Goal: Task Accomplishment & Management: Manage account settings

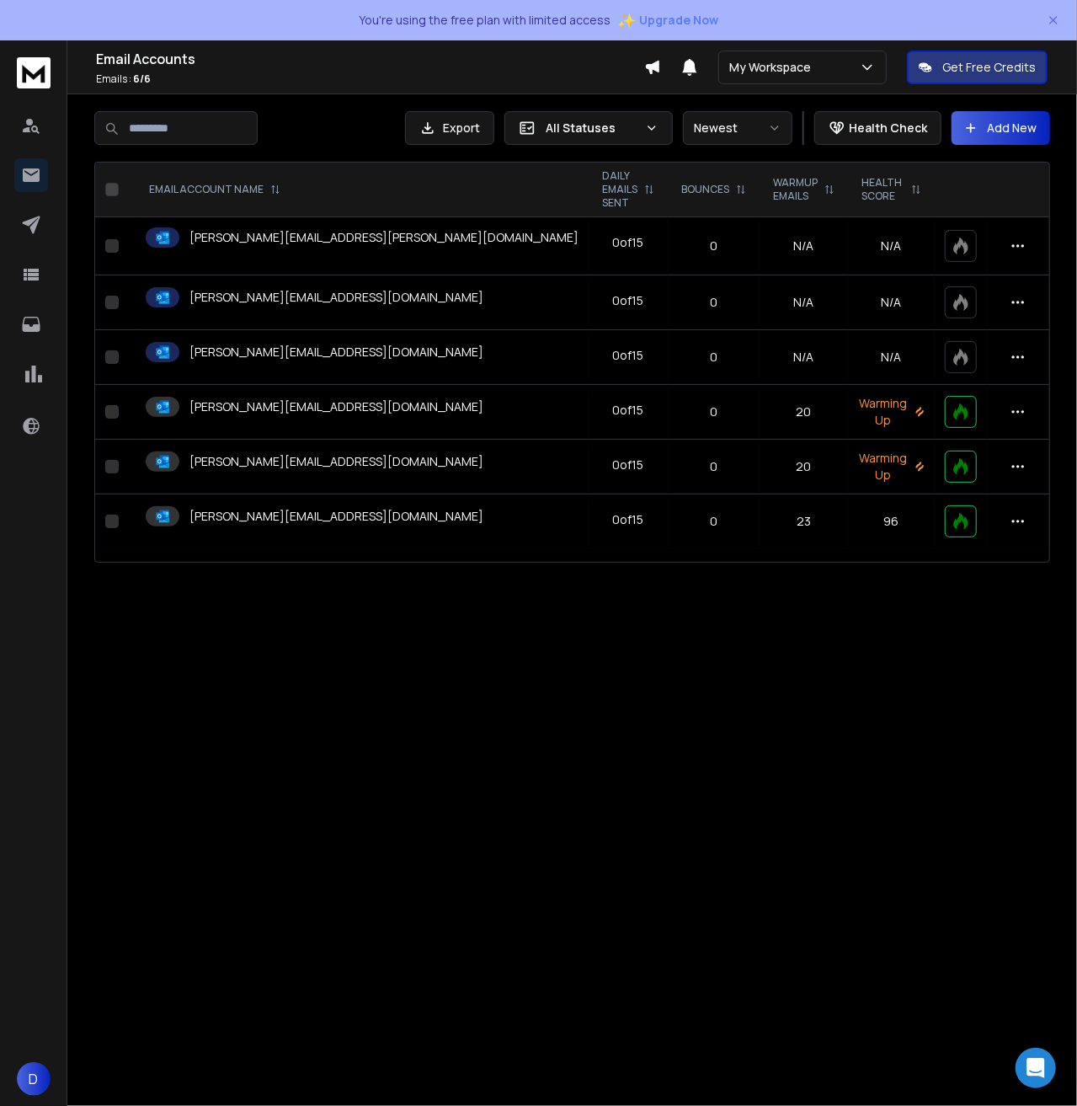
click at [877, 512] on td "96" at bounding box center [891, 521] width 87 height 55
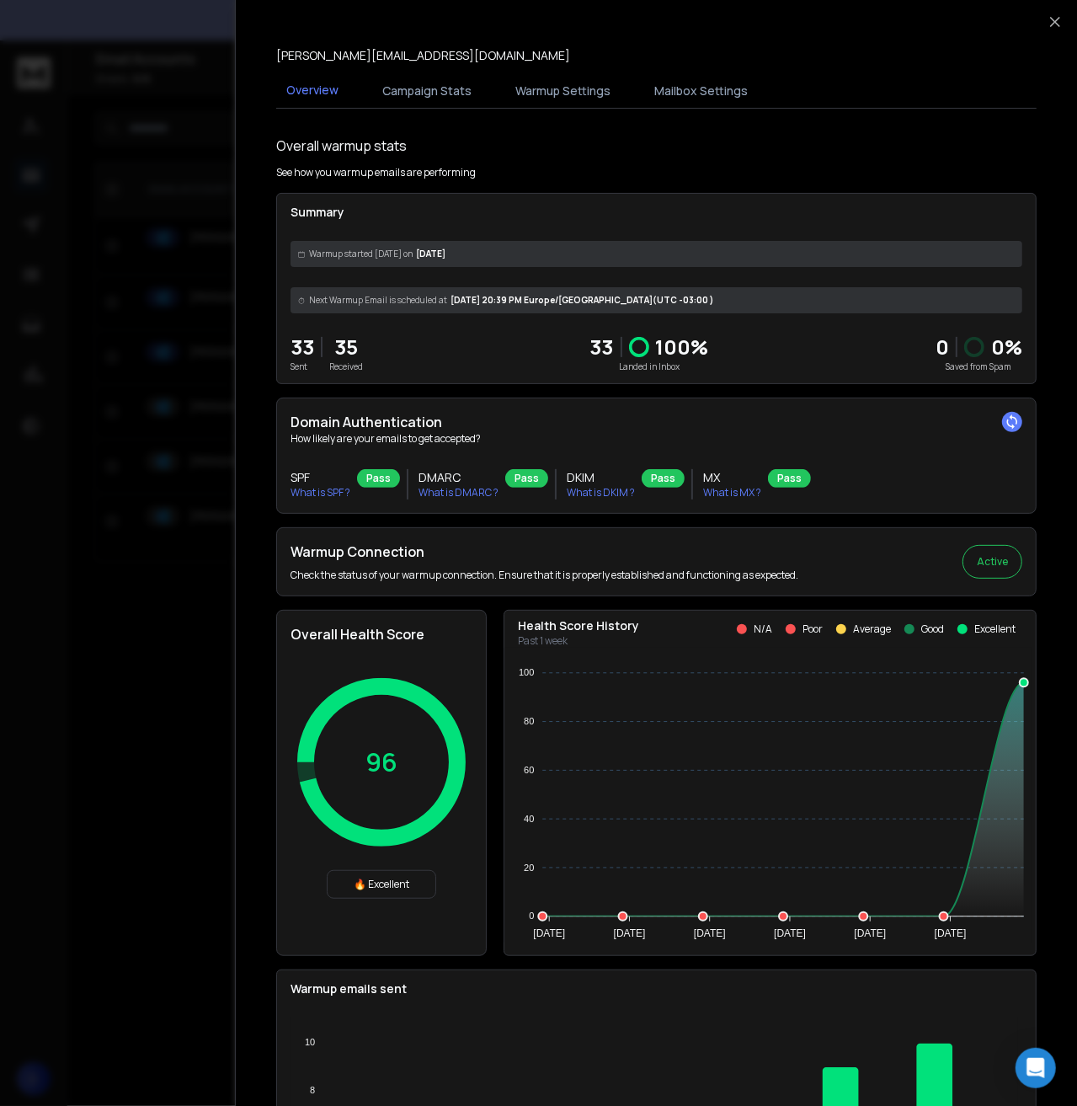
click at [142, 409] on div at bounding box center [538, 553] width 1077 height 1106
